Goal: Task Accomplishment & Management: Manage account settings

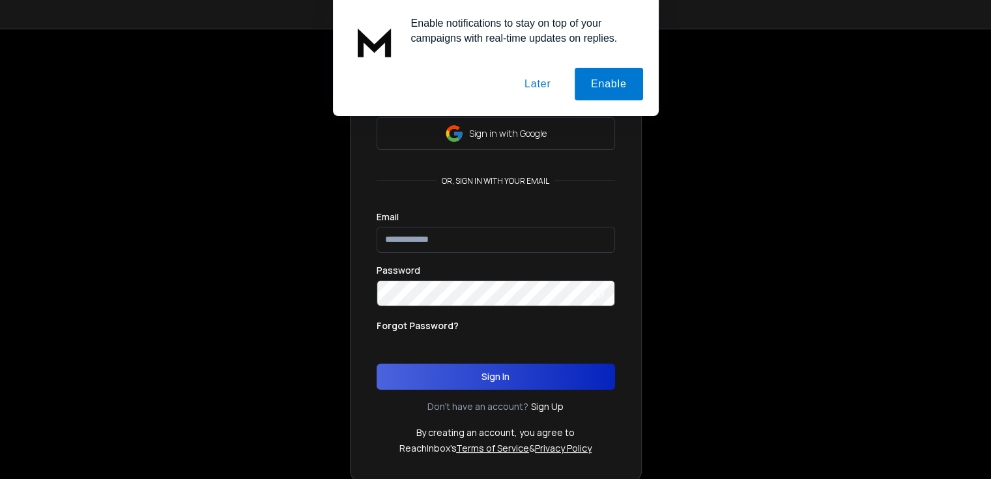
click at [546, 83] on button "Later" at bounding box center [537, 84] width 59 height 33
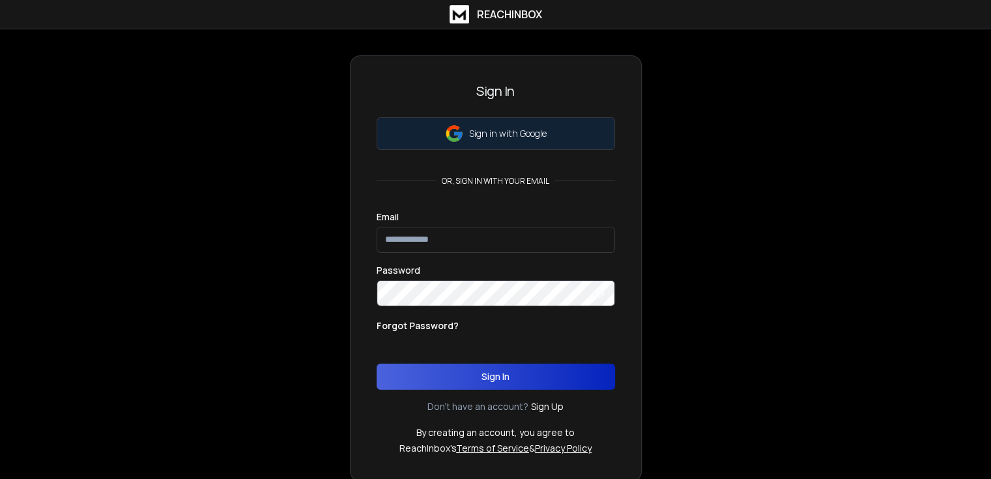
click at [507, 133] on p "Sign in with Google" at bounding box center [508, 133] width 78 height 13
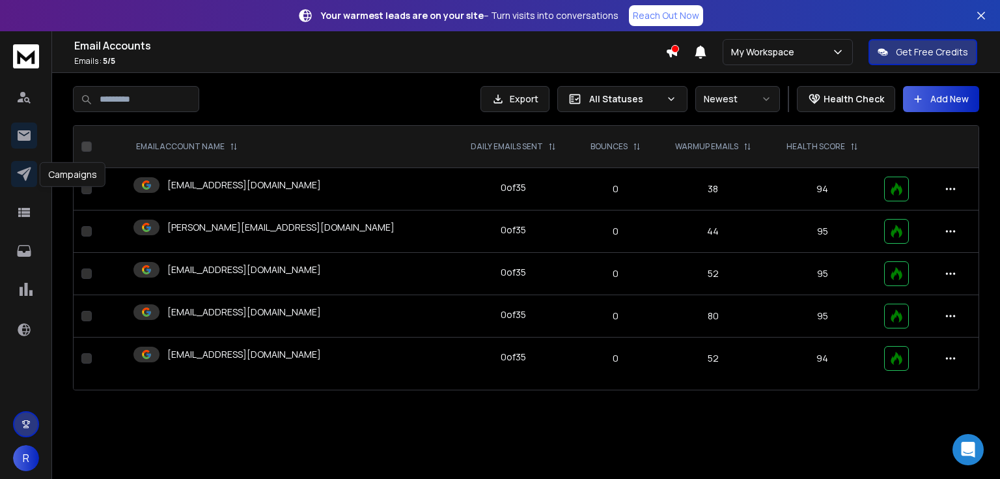
click at [21, 172] on icon at bounding box center [24, 174] width 14 height 14
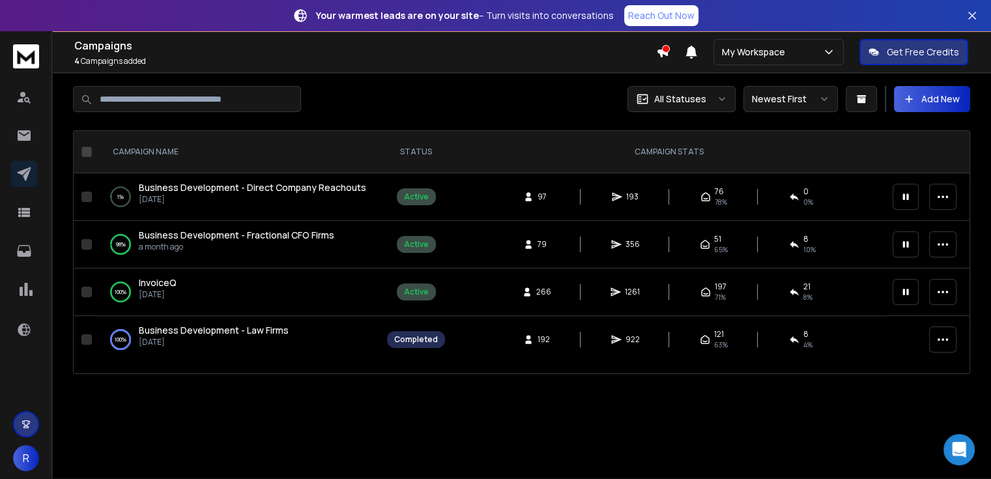
click at [250, 191] on span "Business Development - Direct Company Reachouts" at bounding box center [252, 187] width 227 height 12
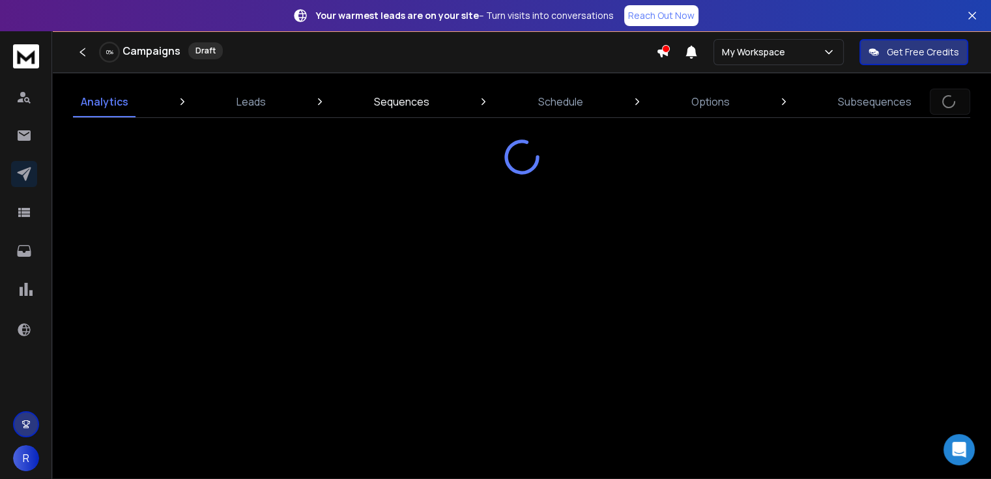
click at [410, 94] on p "Sequences" at bounding box center [401, 102] width 55 height 16
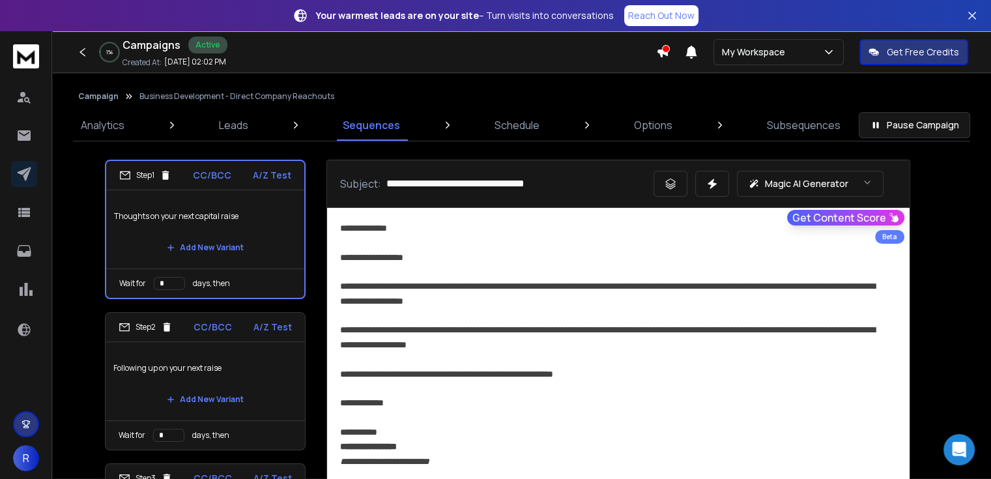
click at [205, 350] on p "Following up on your next raise" at bounding box center [205, 368] width 184 height 36
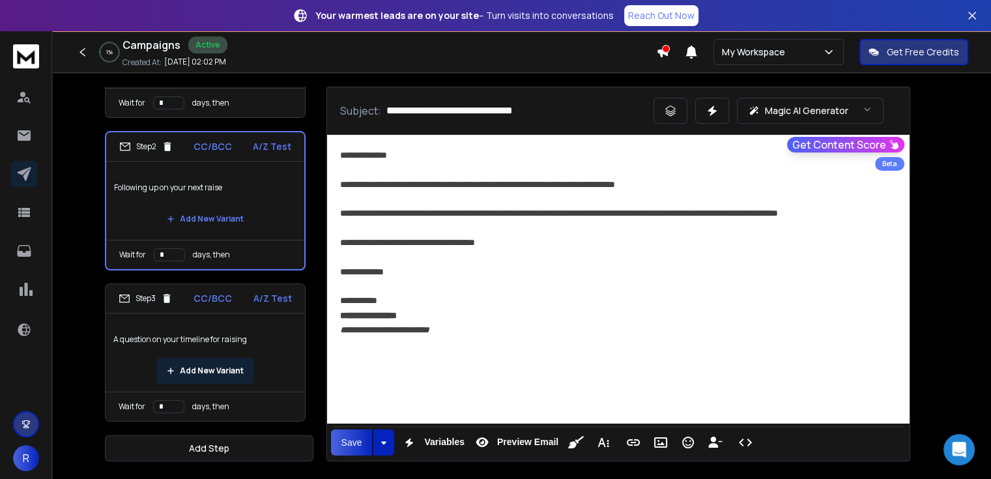
scroll to position [130, 0]
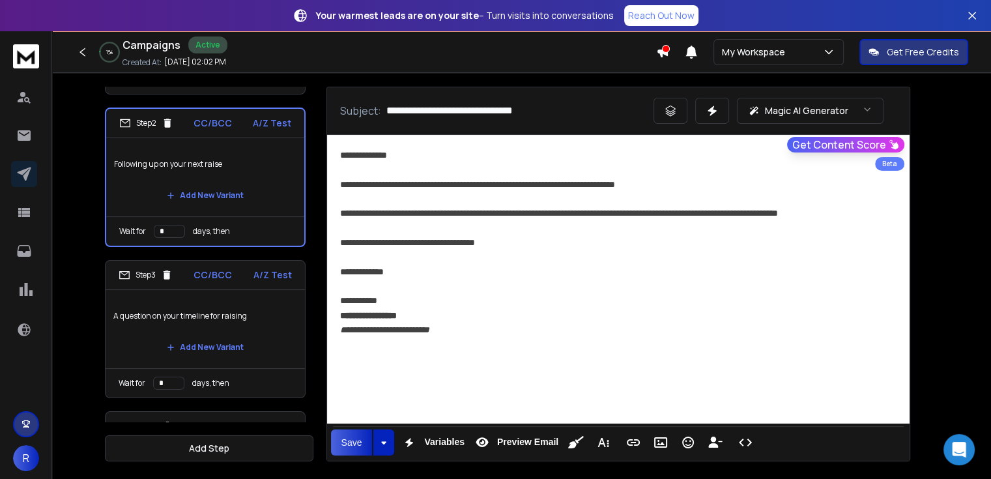
click at [190, 317] on p "A question on your timeline for raising" at bounding box center [205, 316] width 184 height 36
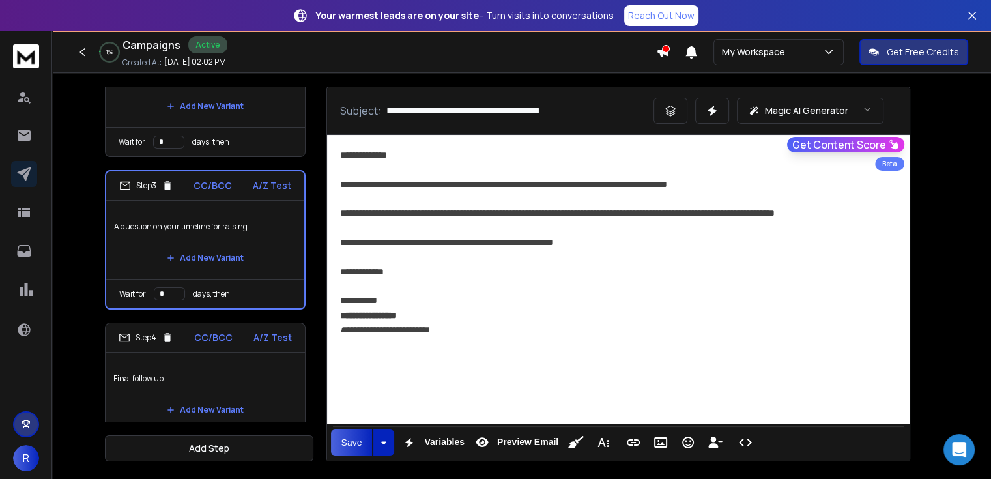
scroll to position [226, 0]
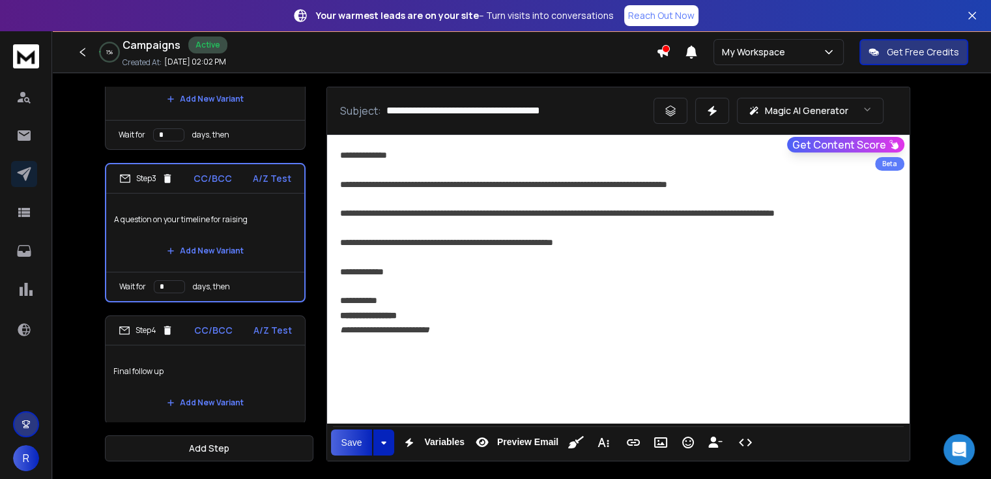
click at [208, 357] on p "Final follow up" at bounding box center [205, 371] width 184 height 36
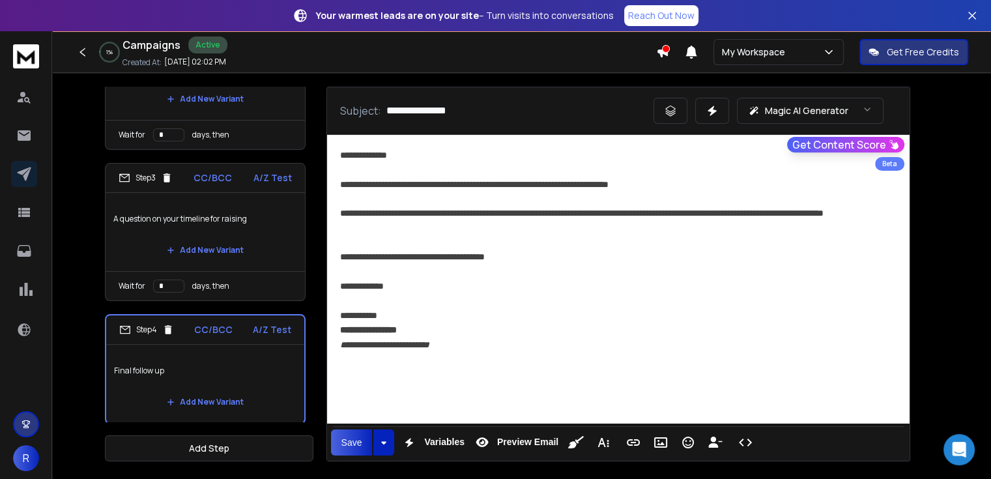
click at [250, 216] on p "A question on your timeline for raising" at bounding box center [205, 219] width 184 height 36
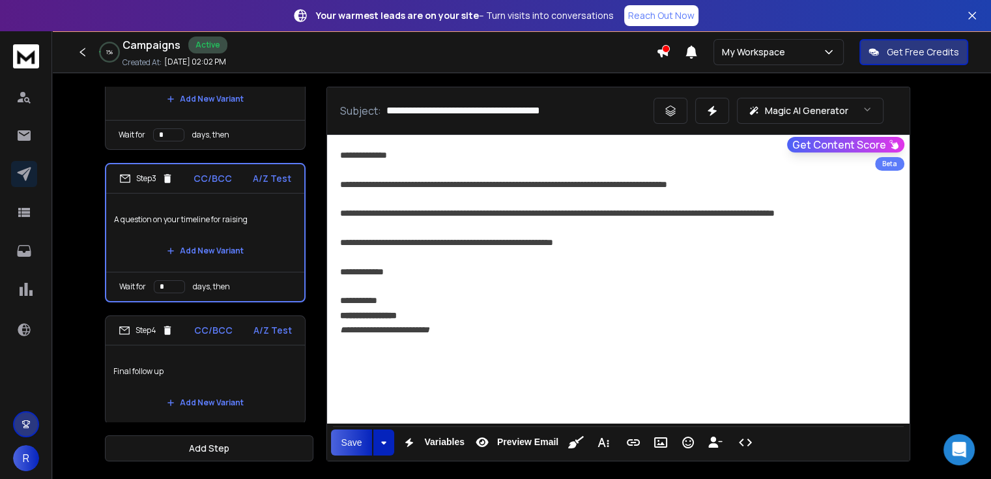
click at [206, 362] on p "Final follow up" at bounding box center [205, 371] width 184 height 36
type input "**********"
